Goal: Task Accomplishment & Management: Manage account settings

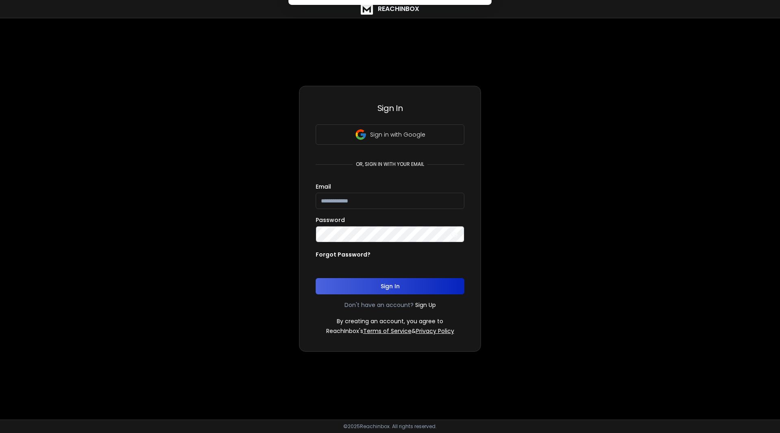
drag, startPoint x: 330, startPoint y: 203, endPoint x: 340, endPoint y: 212, distance: 13.5
click at [330, 203] on input "email" at bounding box center [390, 201] width 149 height 16
paste input "**********"
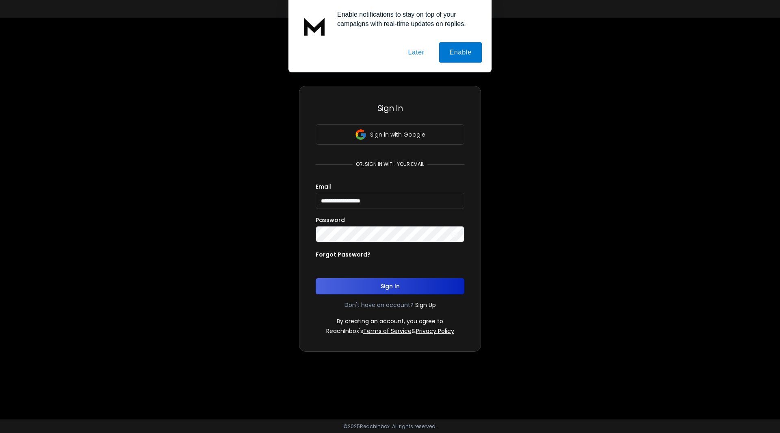
type input "**********"
click at [388, 277] on form "**********" at bounding box center [390, 239] width 149 height 110
click at [394, 286] on button "Sign In" at bounding box center [390, 286] width 149 height 16
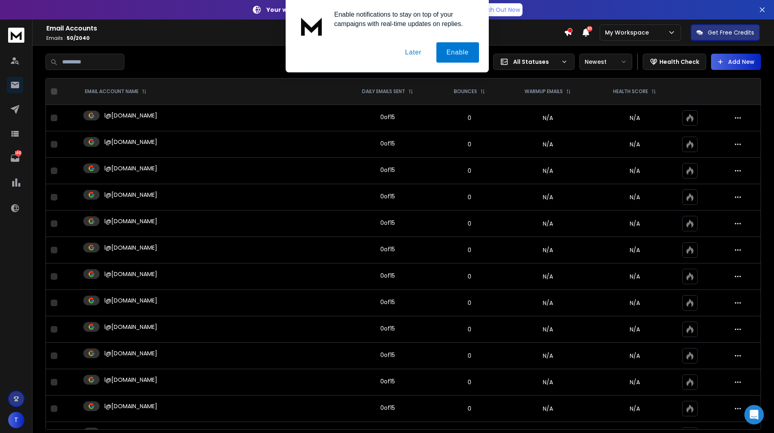
click at [422, 54] on button "Later" at bounding box center [413, 52] width 37 height 20
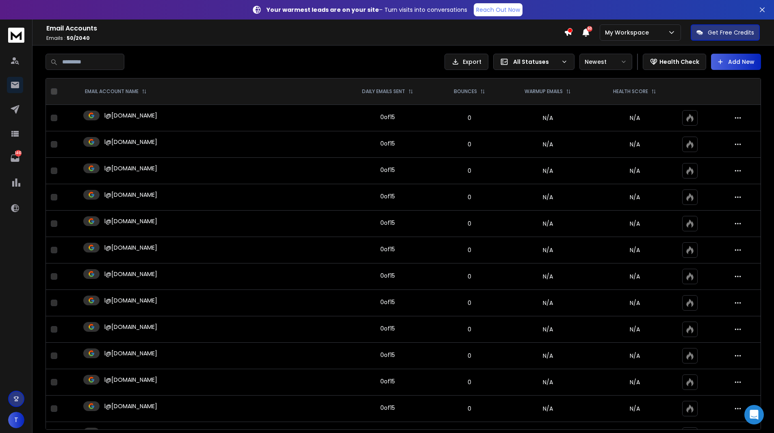
click at [739, 59] on button "Add New" at bounding box center [736, 62] width 50 height 16
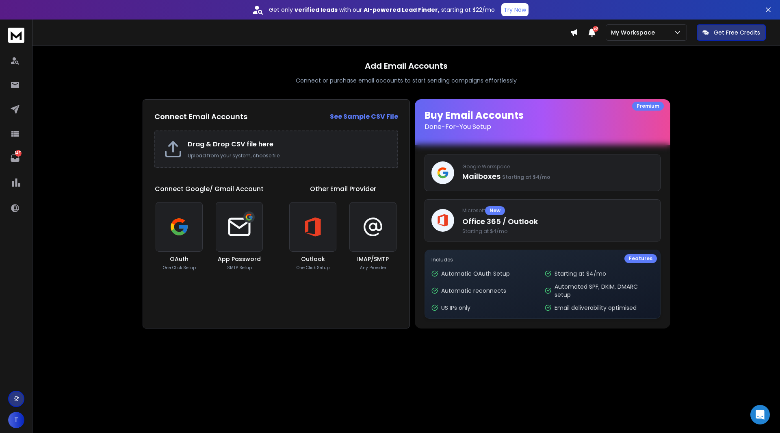
click at [186, 229] on icon at bounding box center [183, 229] width 9 height 8
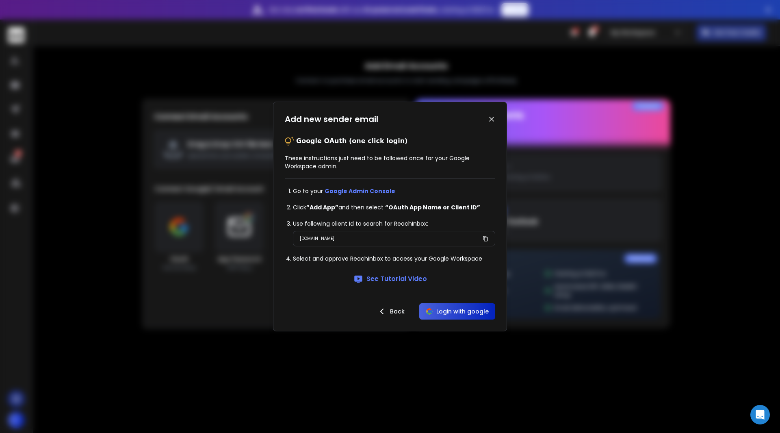
click at [454, 301] on div "Google OAuth (one click login) These instructions just need to be followed once…" at bounding box center [390, 227] width 210 height 183
click at [454, 304] on button "Login with google" at bounding box center [457, 311] width 76 height 16
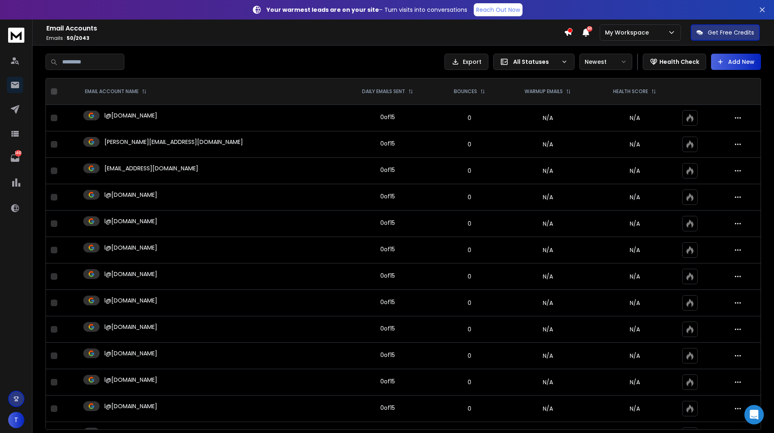
click at [723, 59] on icon at bounding box center [720, 62] width 6 height 6
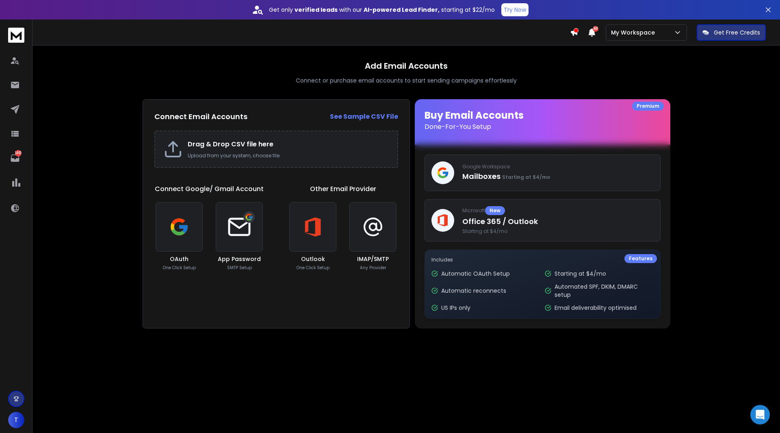
click at [176, 240] on div at bounding box center [179, 227] width 47 height 50
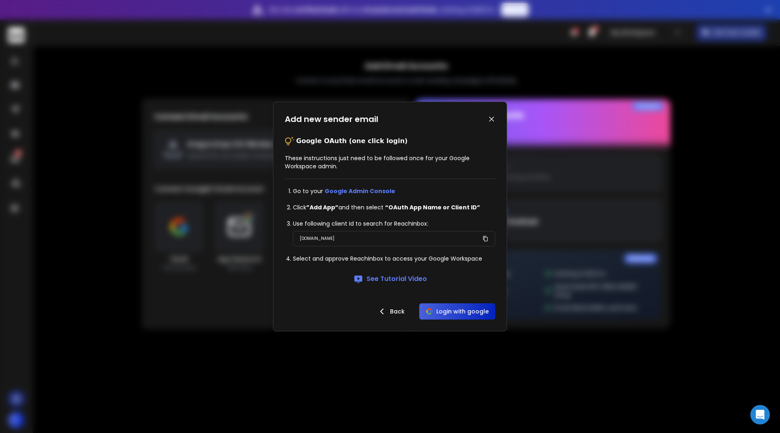
click at [448, 303] on button "Login with google" at bounding box center [457, 311] width 76 height 16
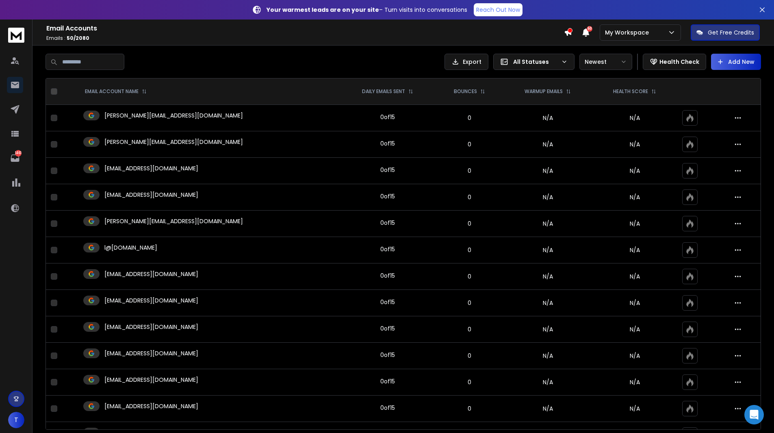
click at [719, 62] on icon at bounding box center [720, 61] width 4 height 4
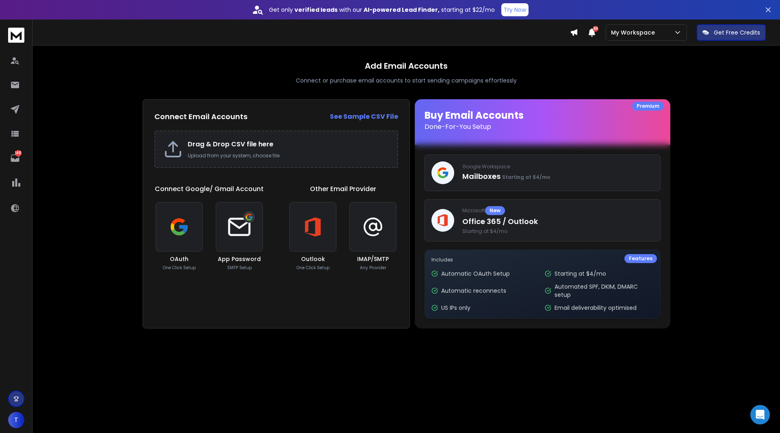
click at [176, 240] on div at bounding box center [179, 227] width 47 height 50
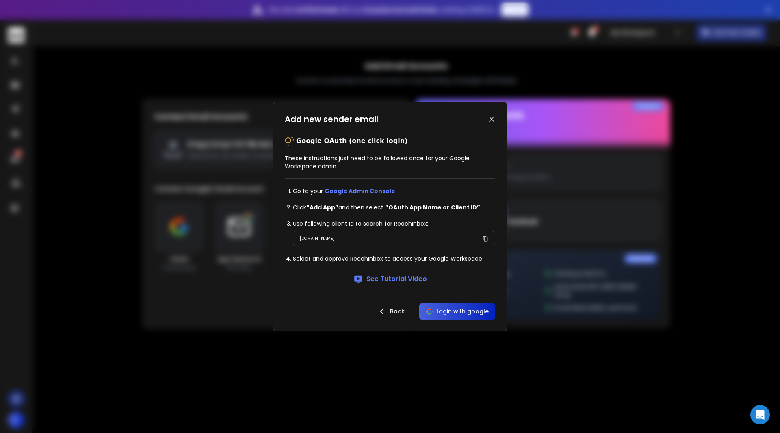
click at [437, 303] on button "Login with google" at bounding box center [457, 311] width 76 height 16
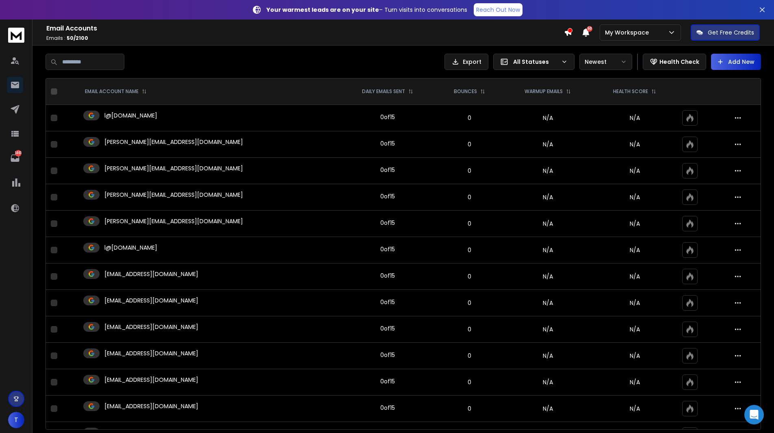
click at [732, 64] on button "Add New" at bounding box center [736, 62] width 50 height 16
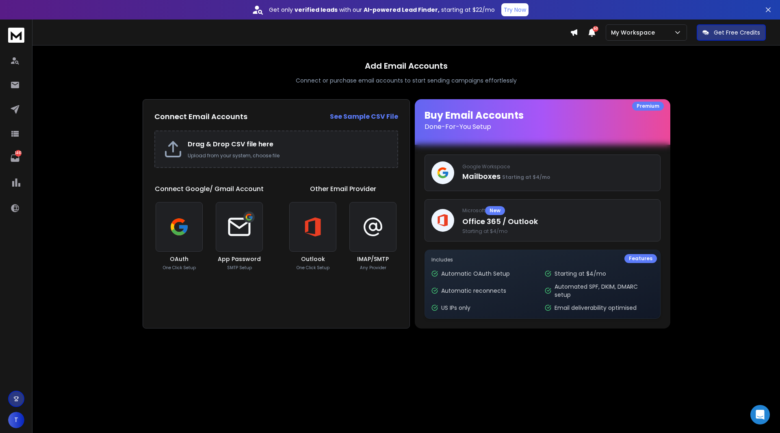
click at [178, 244] on div at bounding box center [179, 227] width 47 height 50
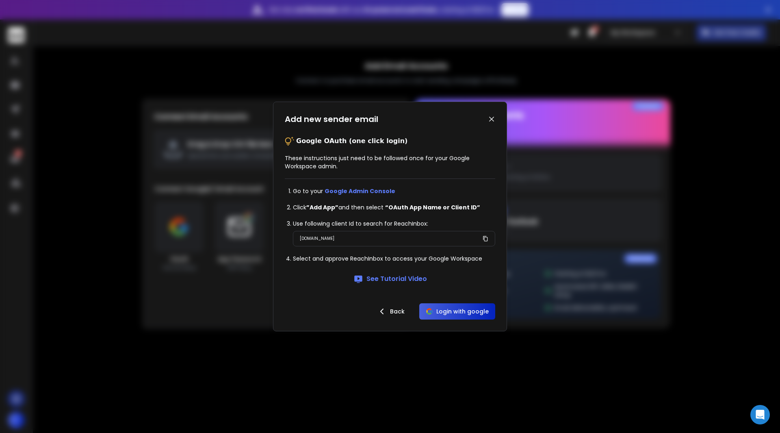
click at [443, 310] on button "Login with google" at bounding box center [457, 311] width 76 height 16
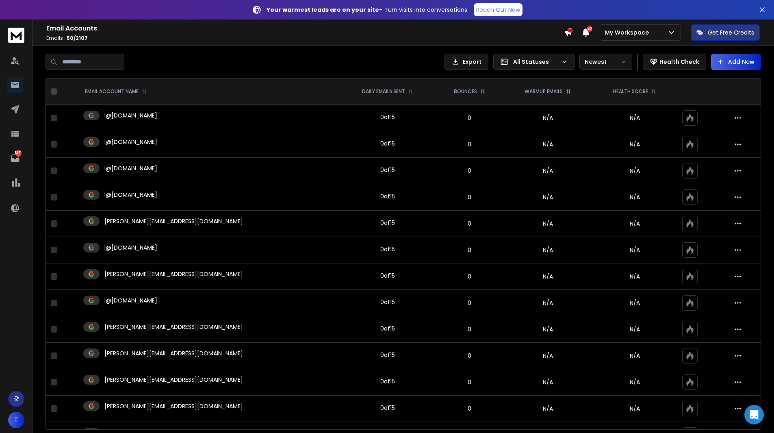
click at [729, 64] on button "Add New" at bounding box center [736, 62] width 50 height 16
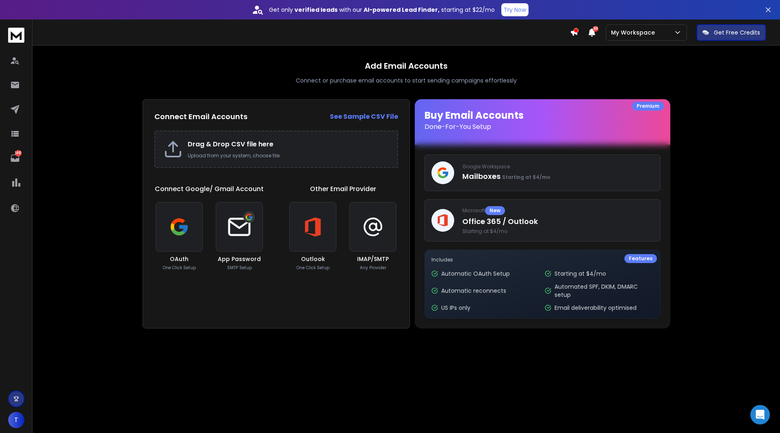
click at [191, 238] on div at bounding box center [179, 227] width 47 height 50
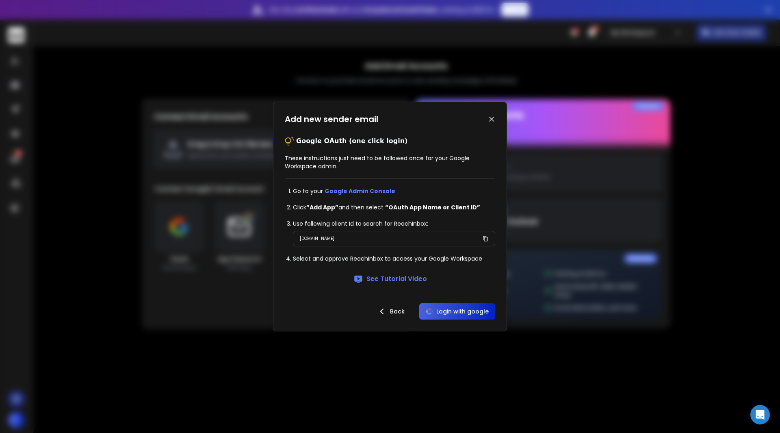
click at [443, 305] on button "Login with google" at bounding box center [457, 311] width 76 height 16
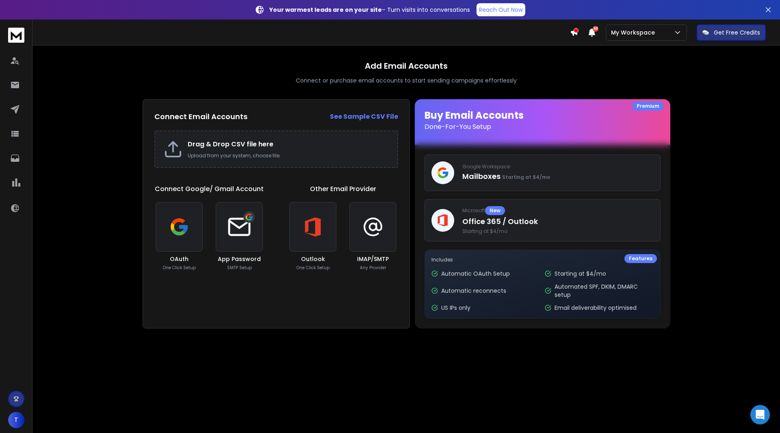
click at [185, 223] on icon at bounding box center [179, 226] width 20 height 24
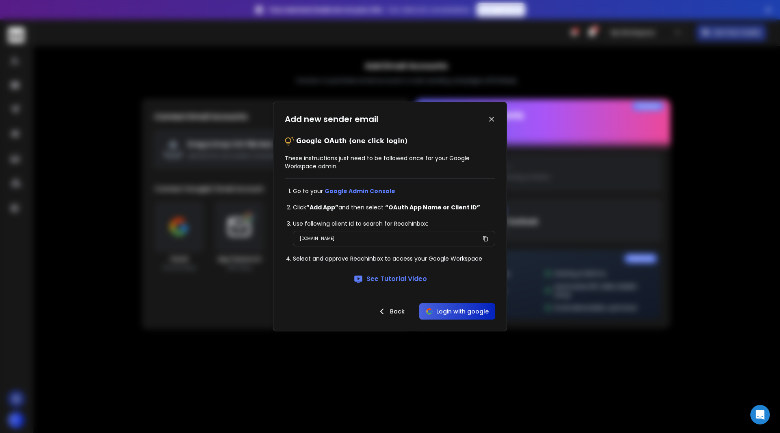
click at [435, 306] on button "Login with google" at bounding box center [457, 311] width 76 height 16
click at [535, 400] on div "Add new sender email Google OAuth (one click login) These instructions just nee…" at bounding box center [390, 216] width 780 height 433
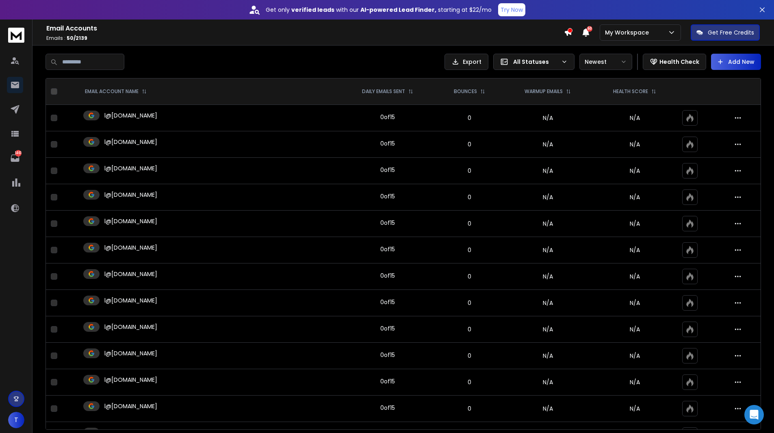
click at [727, 63] on button "Add New" at bounding box center [736, 62] width 50 height 16
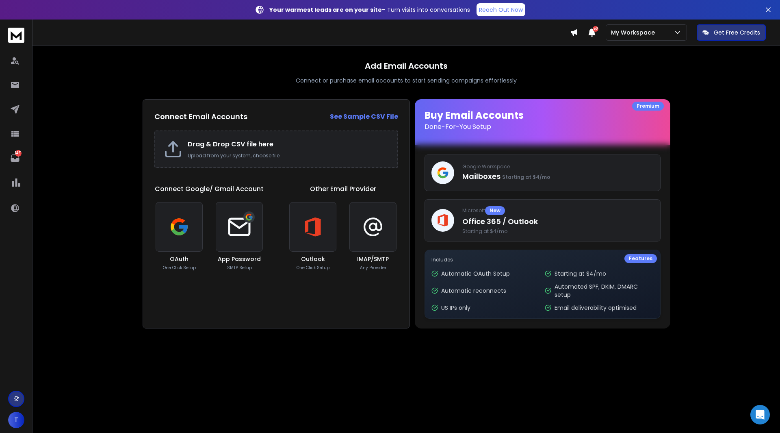
click at [180, 240] on div at bounding box center [179, 227] width 47 height 50
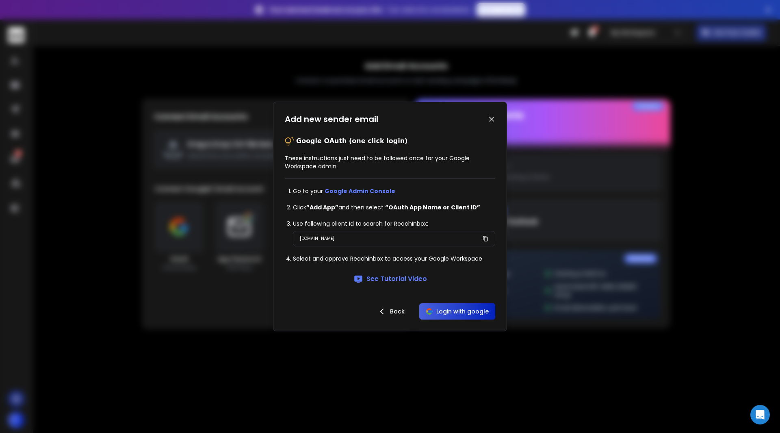
click at [444, 311] on button "Login with google" at bounding box center [457, 311] width 76 height 16
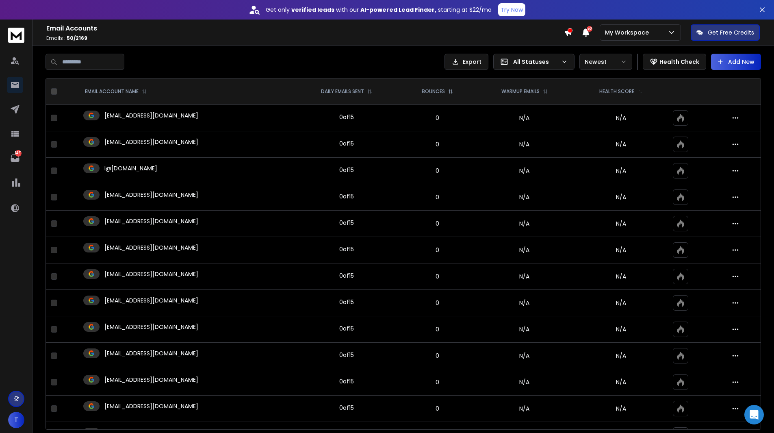
click at [739, 53] on div "Export All Statuses Newest Health Check Add New EMAIL ACCOUNT NAME DAILY EMAILS…" at bounding box center [402, 241] width 741 height 392
click at [738, 56] on button "Add New" at bounding box center [736, 62] width 50 height 16
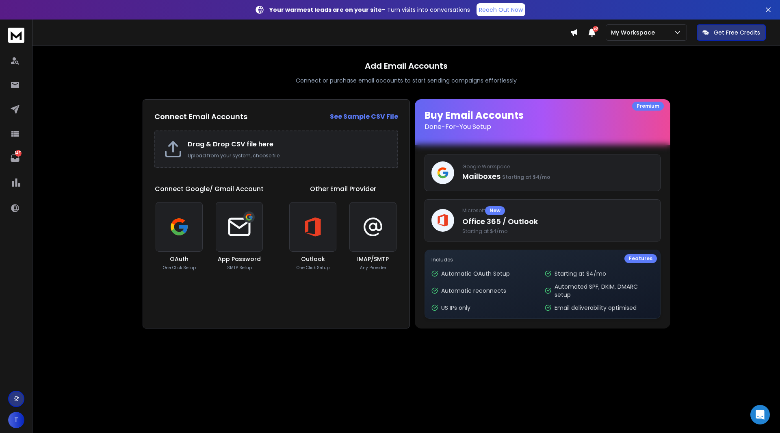
click at [169, 229] on div at bounding box center [179, 227] width 47 height 50
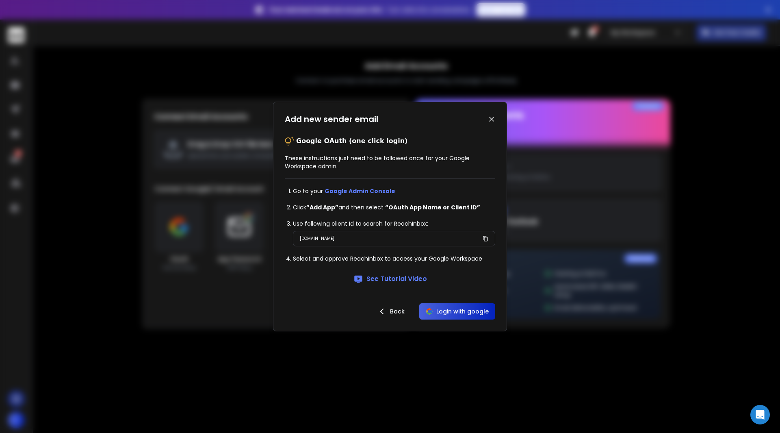
click at [440, 310] on button "Login with google" at bounding box center [457, 311] width 76 height 16
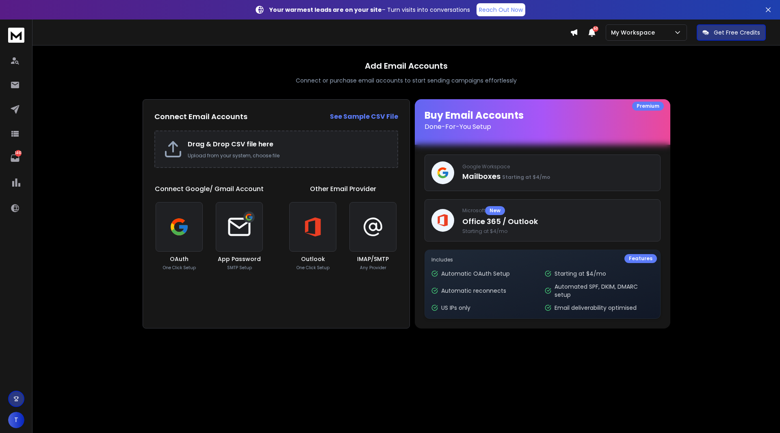
click at [191, 232] on div at bounding box center [179, 227] width 47 height 50
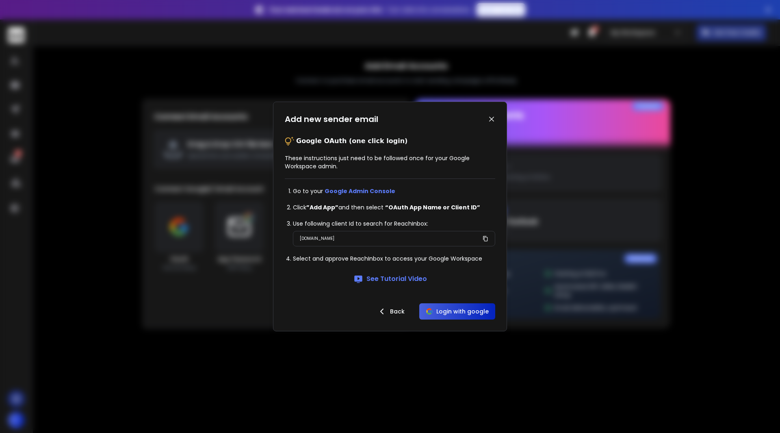
click at [445, 307] on button "Login with google" at bounding box center [457, 311] width 76 height 16
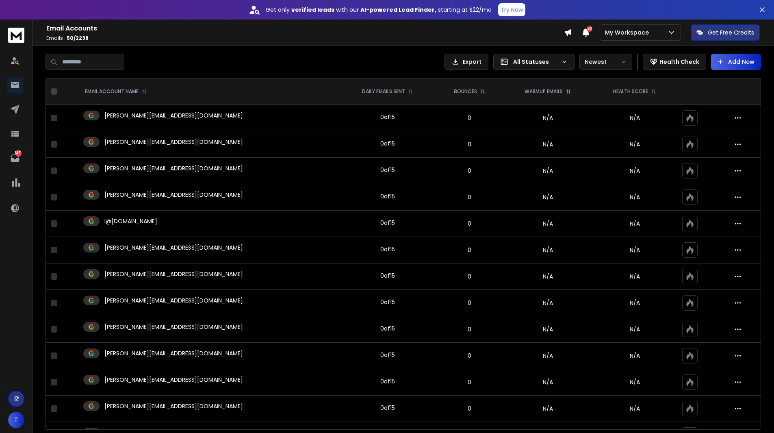
click at [739, 61] on button "Add New" at bounding box center [736, 62] width 50 height 16
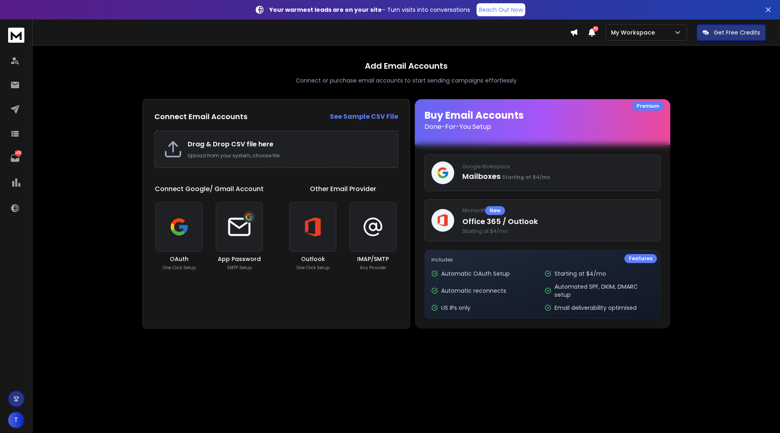
click at [177, 232] on icon at bounding box center [178, 231] width 13 height 7
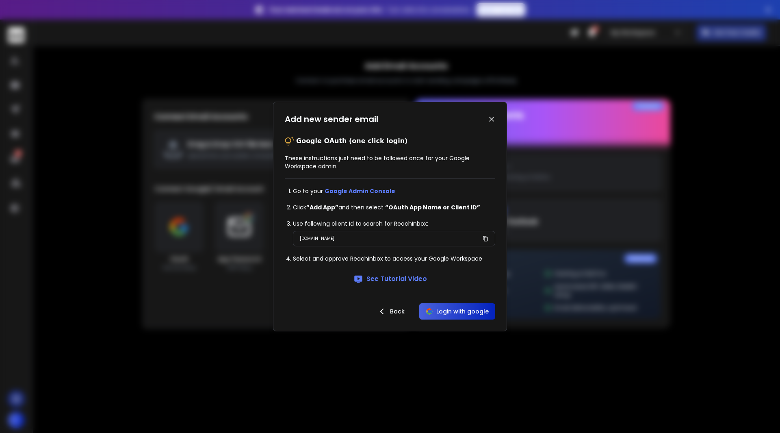
click at [438, 309] on button "Login with google" at bounding box center [457, 311] width 76 height 16
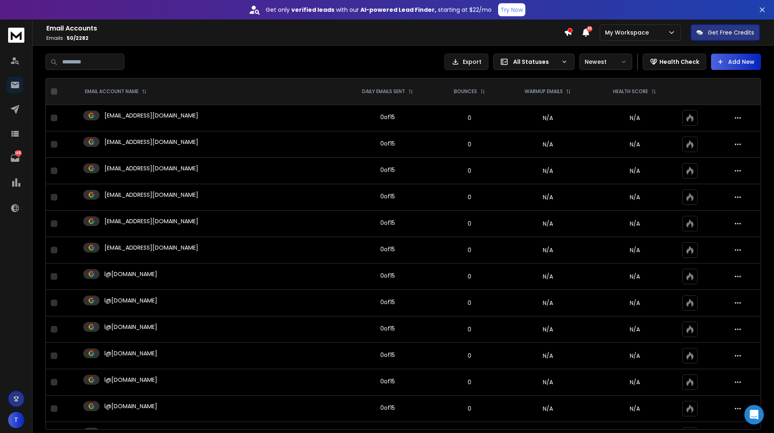
click at [736, 63] on button "Add New" at bounding box center [736, 62] width 50 height 16
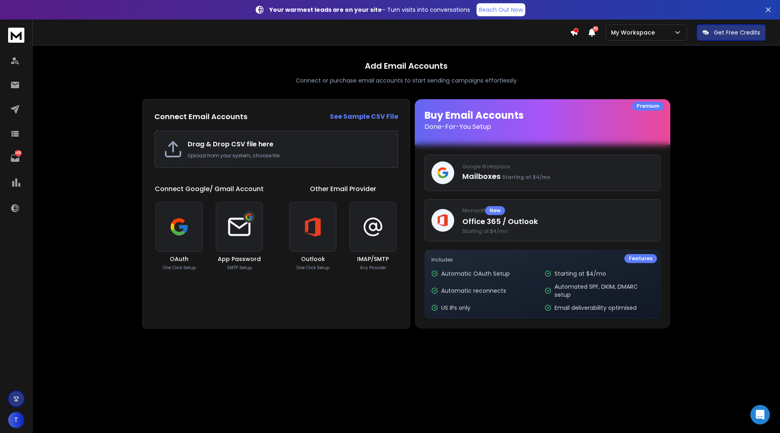
click at [171, 229] on icon at bounding box center [179, 226] width 20 height 24
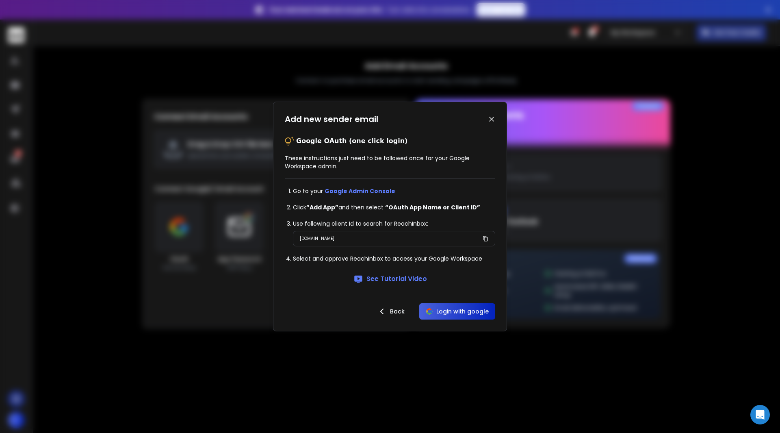
click at [462, 313] on button "Login with google" at bounding box center [457, 311] width 76 height 16
